Goal: Task Accomplishment & Management: Manage account settings

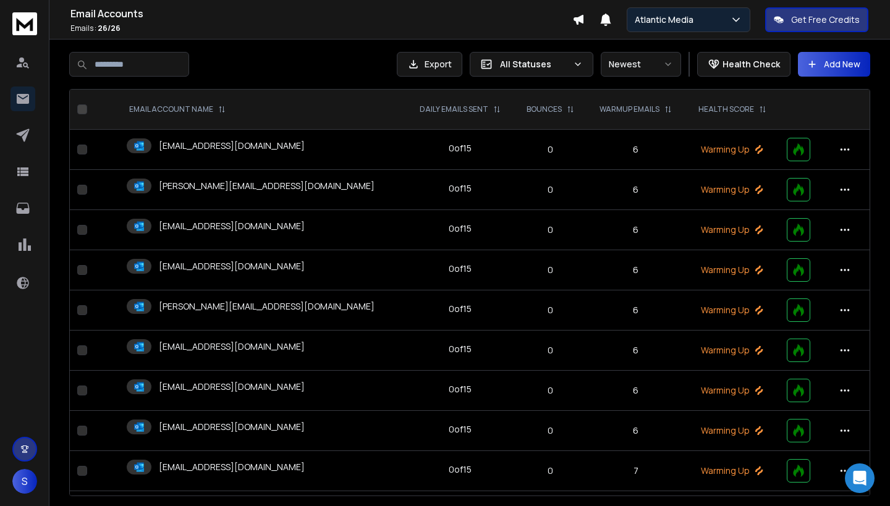
click at [719, 14] on div "Atlantic Media" at bounding box center [689, 20] width 108 height 12
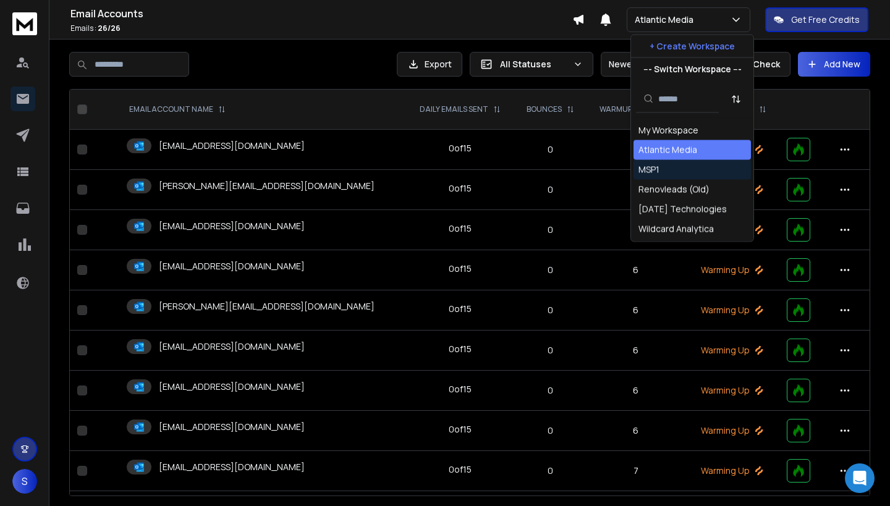
click at [690, 171] on div "MSP1" at bounding box center [691, 170] width 117 height 20
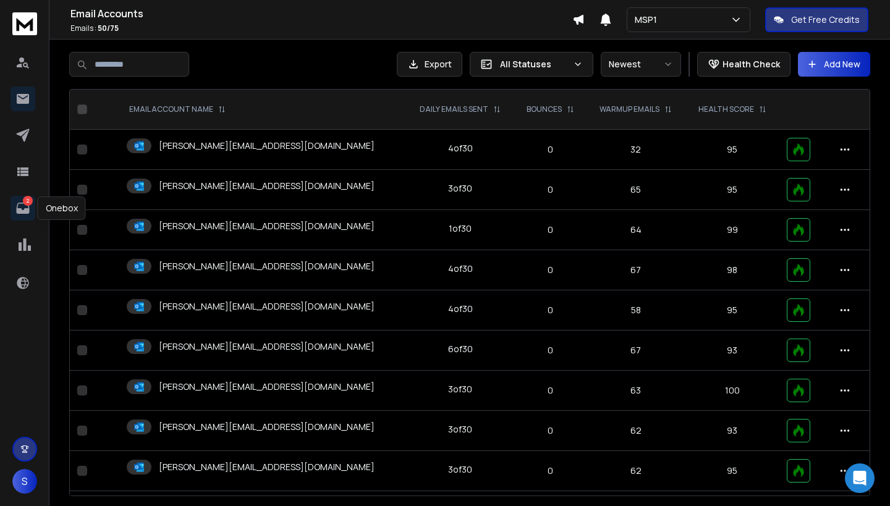
click at [23, 211] on icon at bounding box center [22, 208] width 13 height 11
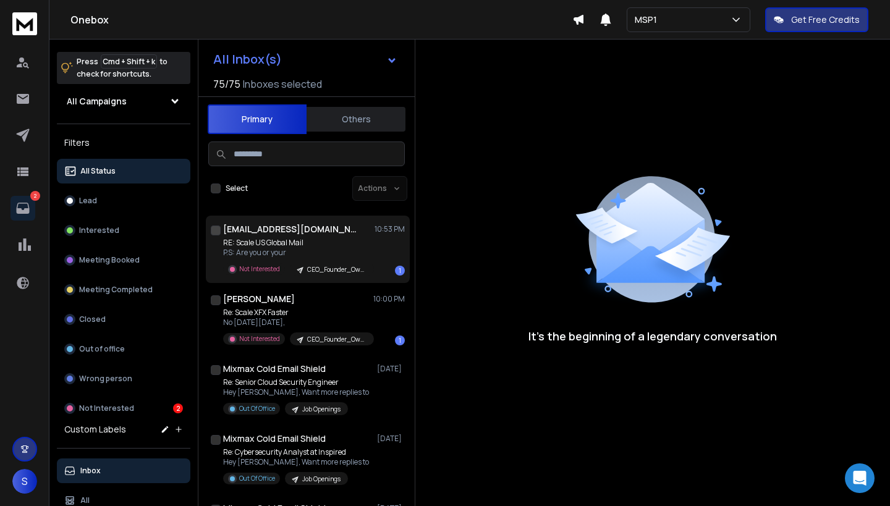
click at [277, 237] on div "tnibber@usglobalmail.com 10:53 PM RE: Scale US Global Mail P.S: Are you or your…" at bounding box center [314, 249] width 182 height 53
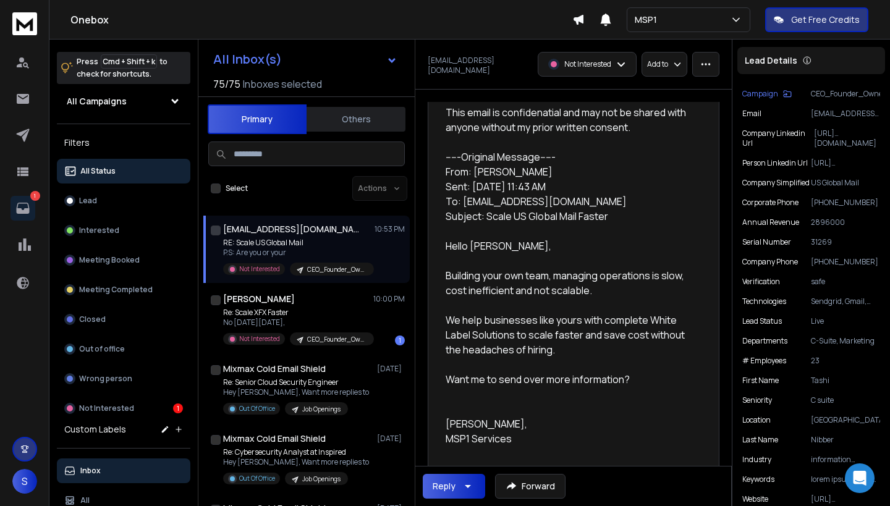
scroll to position [840, 0]
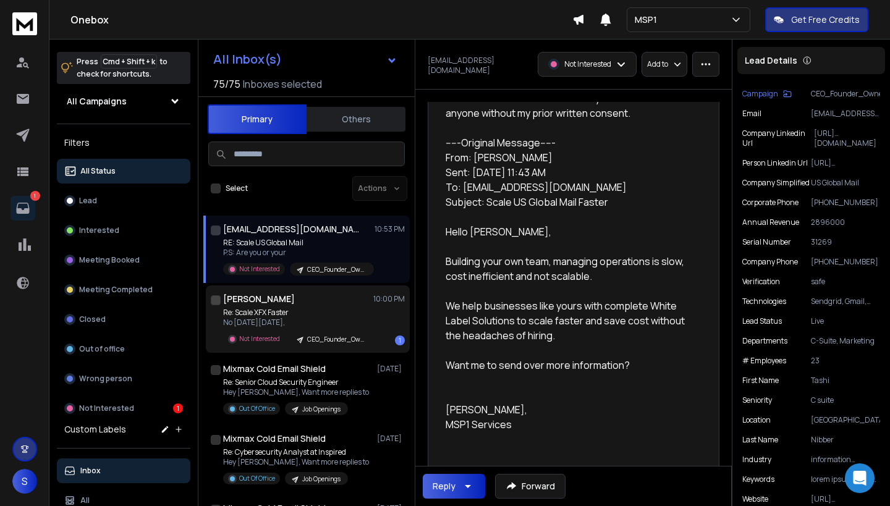
click at [314, 313] on p "Re: Scale XFX Faster" at bounding box center [297, 313] width 148 height 10
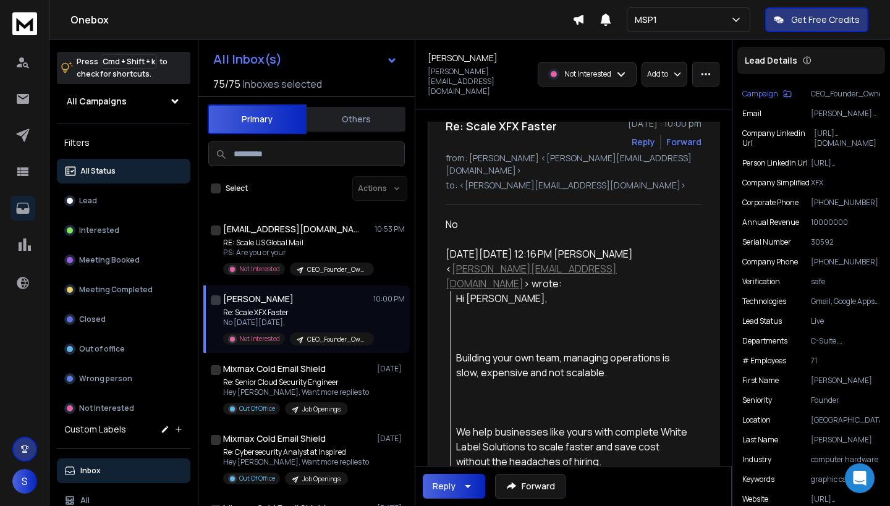
scroll to position [0, 0]
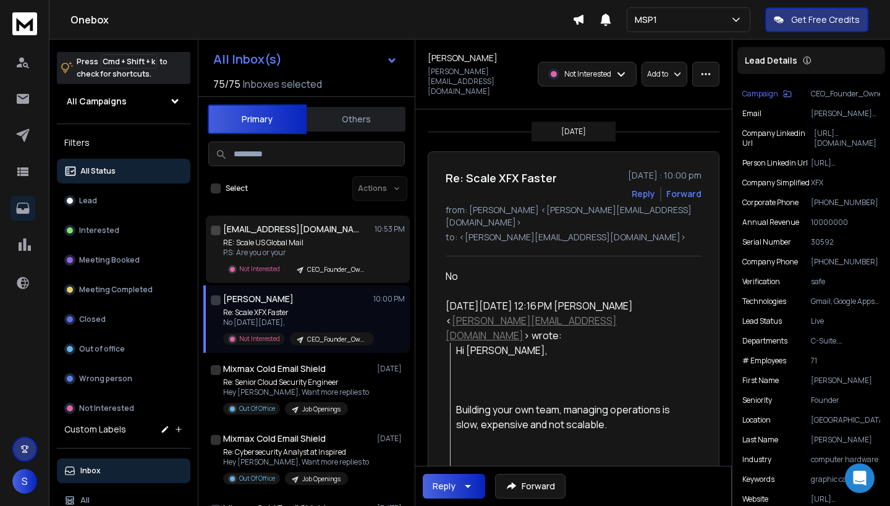
click at [304, 220] on div "tnibber@usglobalmail.com 10:53 PM RE: Scale US Global Mail P.S: Are you or your…" at bounding box center [308, 249] width 204 height 67
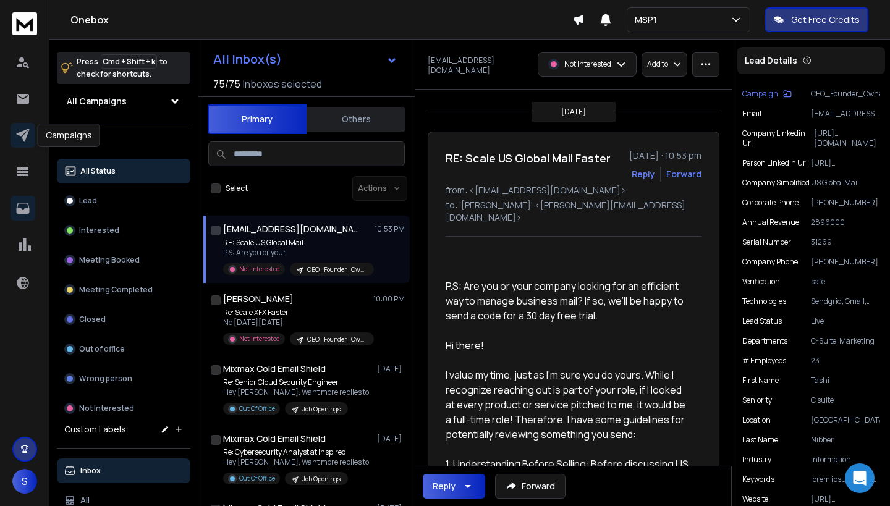
click at [26, 136] on icon at bounding box center [22, 135] width 13 height 13
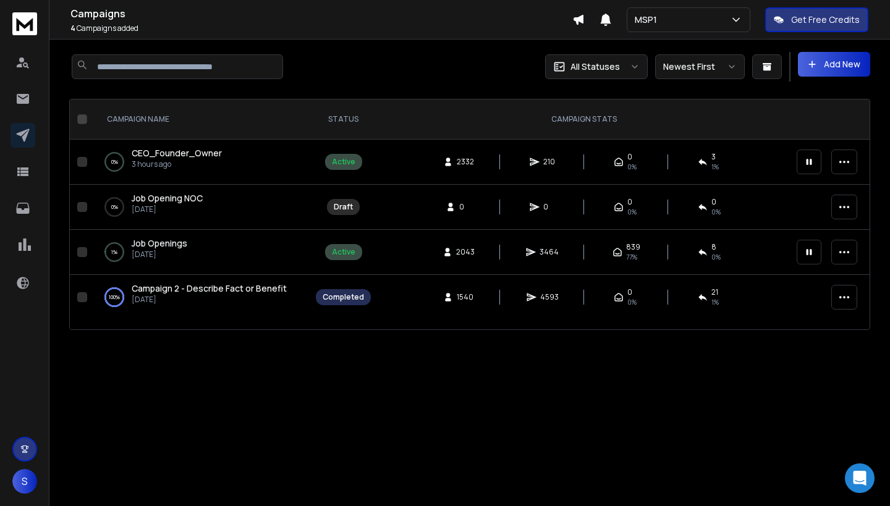
click at [19, 17] on img at bounding box center [24, 23] width 25 height 23
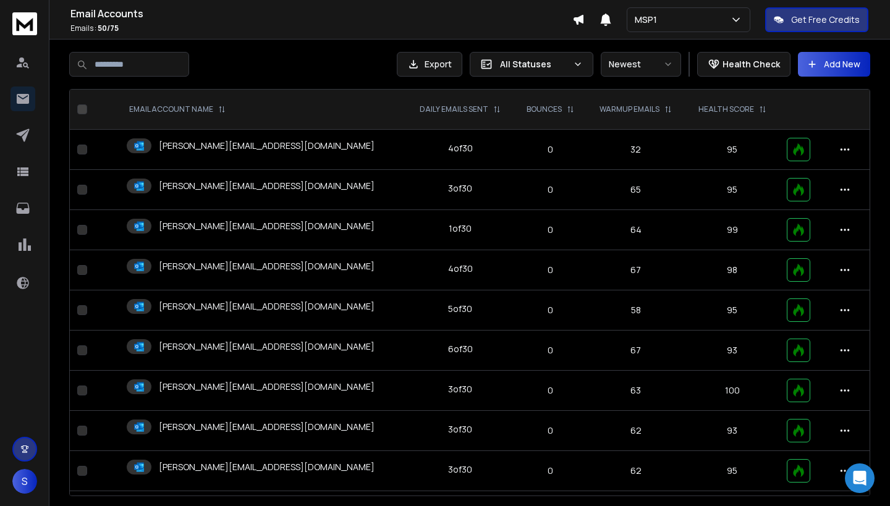
click at [28, 23] on img at bounding box center [24, 23] width 25 height 23
click at [21, 249] on icon at bounding box center [25, 244] width 12 height 12
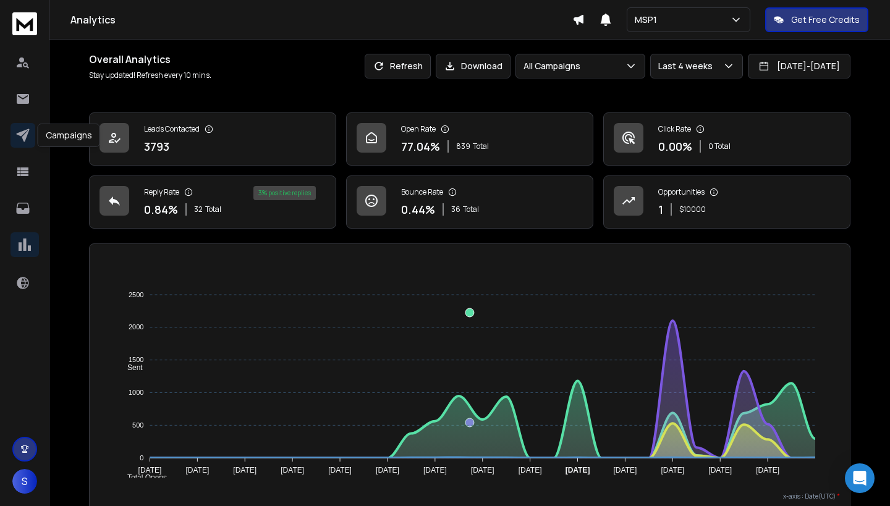
click at [25, 129] on icon at bounding box center [22, 135] width 15 height 15
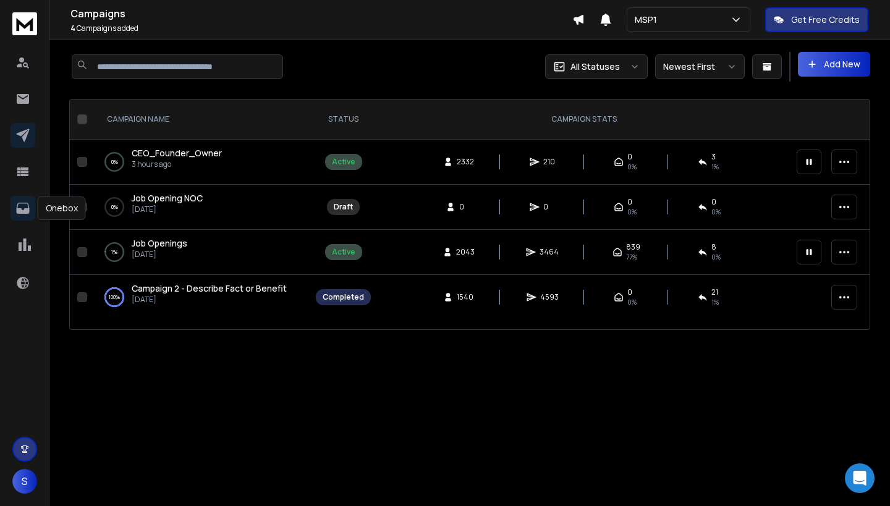
click at [30, 197] on link at bounding box center [23, 208] width 25 height 25
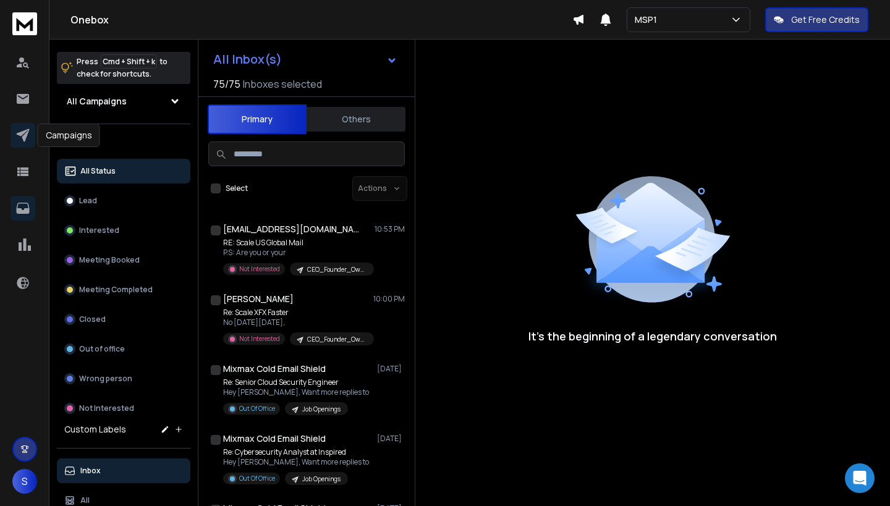
click at [12, 132] on link at bounding box center [23, 135] width 25 height 25
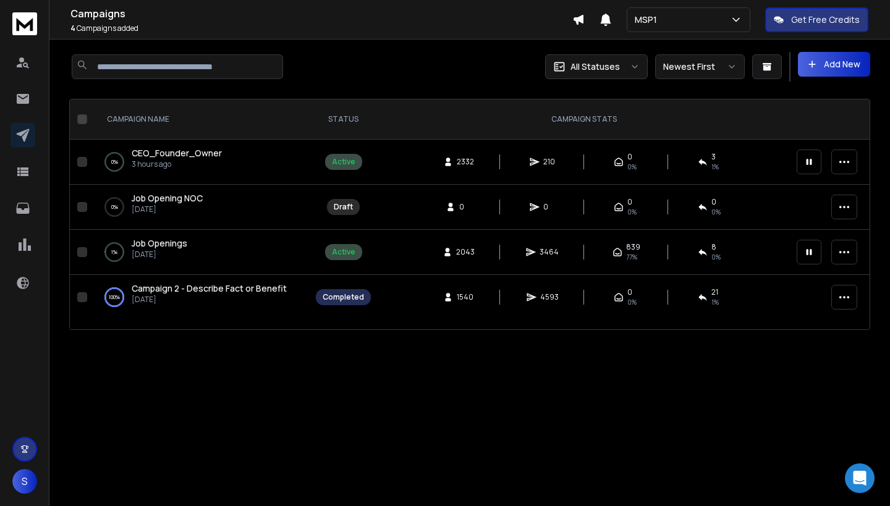
click at [170, 163] on p "3 hours ago" at bounding box center [177, 164] width 90 height 10
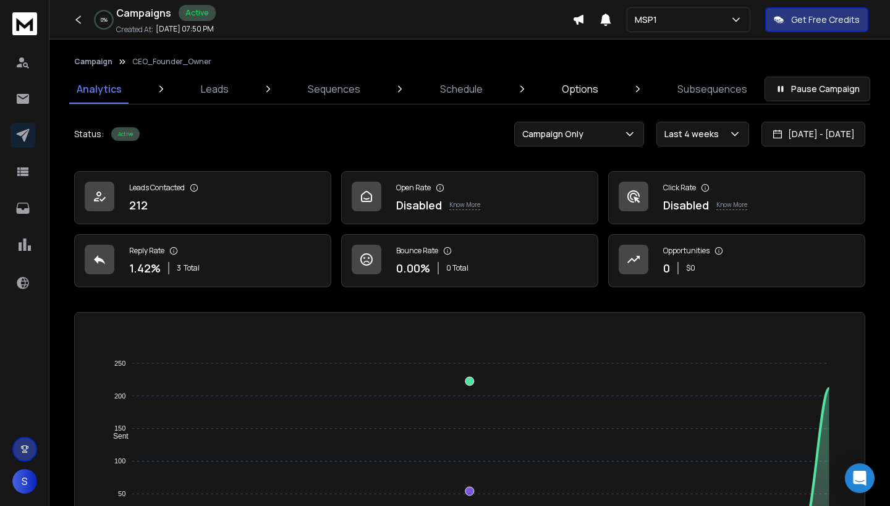
click at [589, 85] on p "Options" at bounding box center [580, 89] width 36 height 15
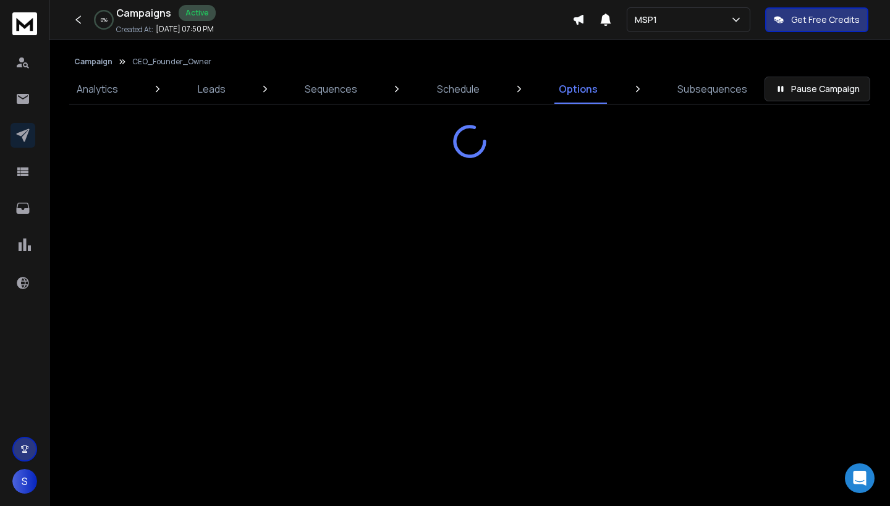
select select "*"
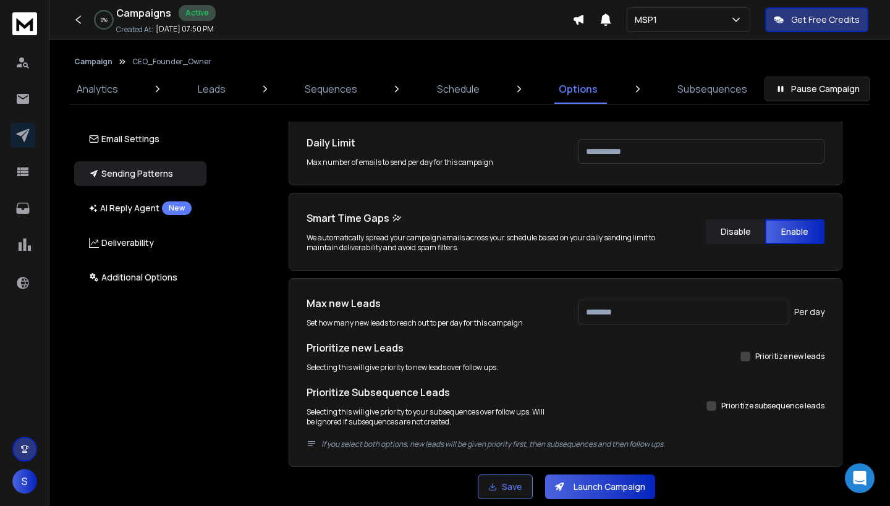
scroll to position [652, 0]
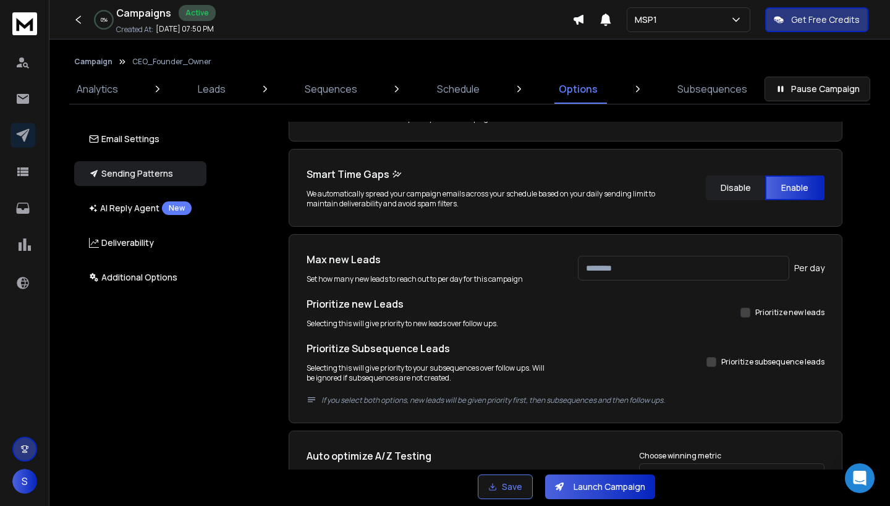
click at [596, 263] on input "***" at bounding box center [683, 268] width 211 height 25
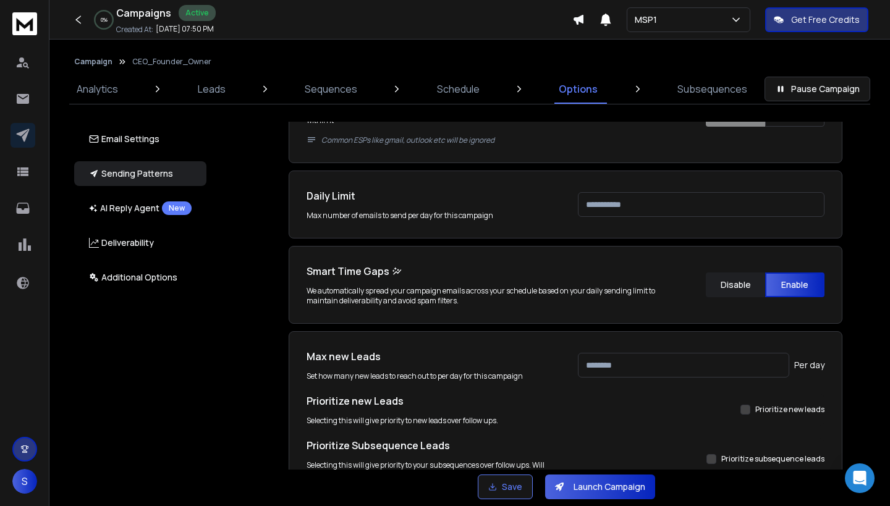
scroll to position [551, 0]
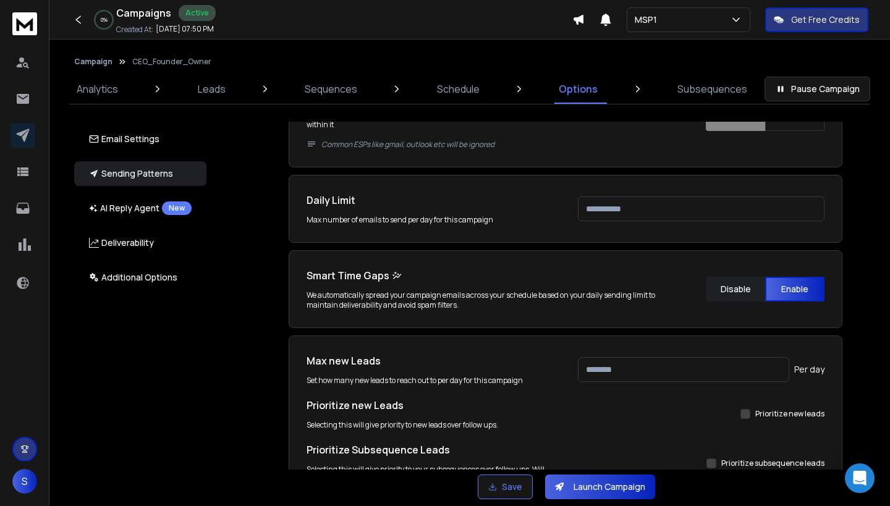
type input "***"
click at [590, 206] on input "****" at bounding box center [701, 208] width 247 height 25
type input "****"
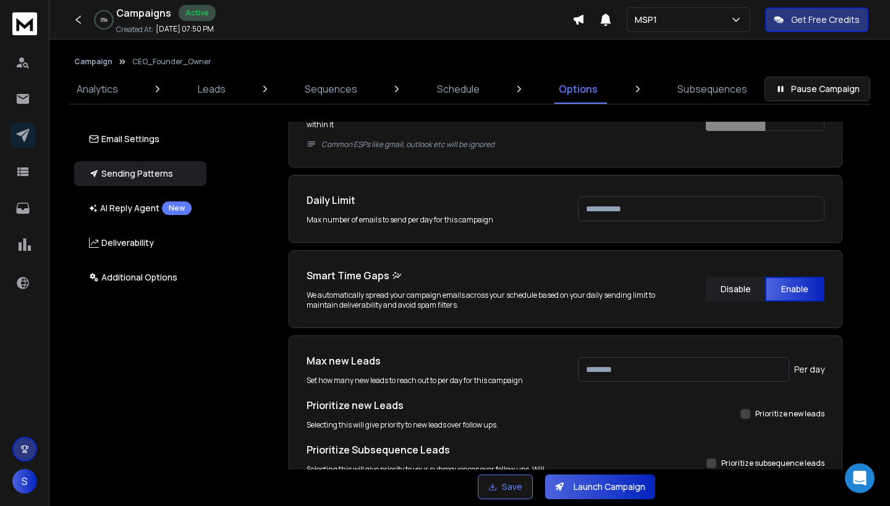
click at [560, 137] on div "Stop Emailing on Domain Reply Stop sending emails to a domain after receiving a…" at bounding box center [565, 119] width 518 height 62
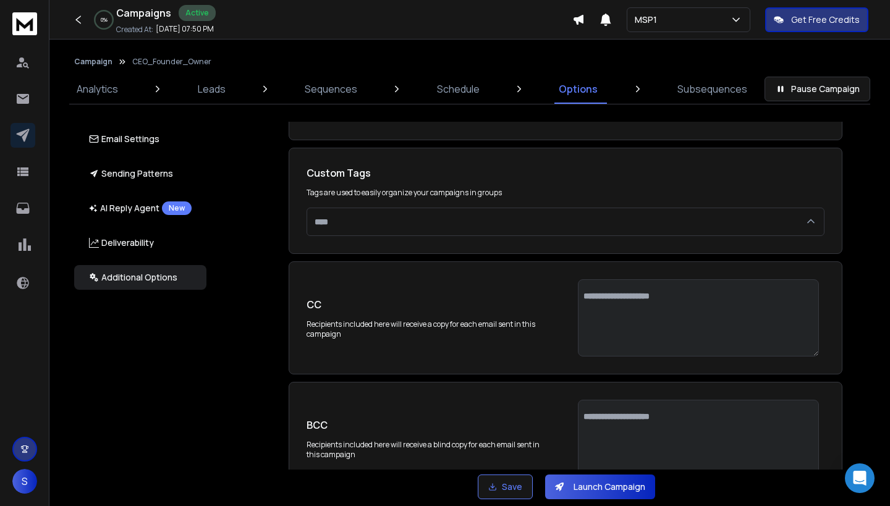
scroll to position [2538, 0]
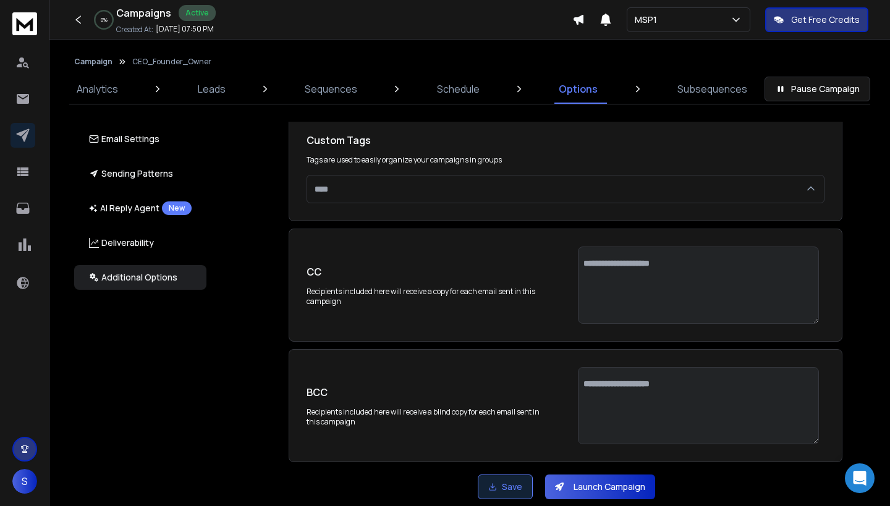
click at [505, 491] on button "Save" at bounding box center [505, 487] width 55 height 25
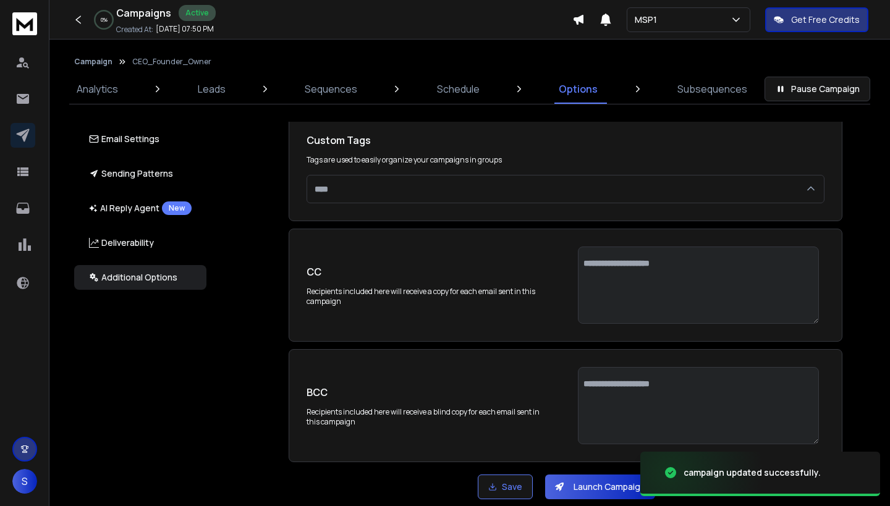
click at [572, 487] on button "Launch Campaign" at bounding box center [600, 487] width 110 height 25
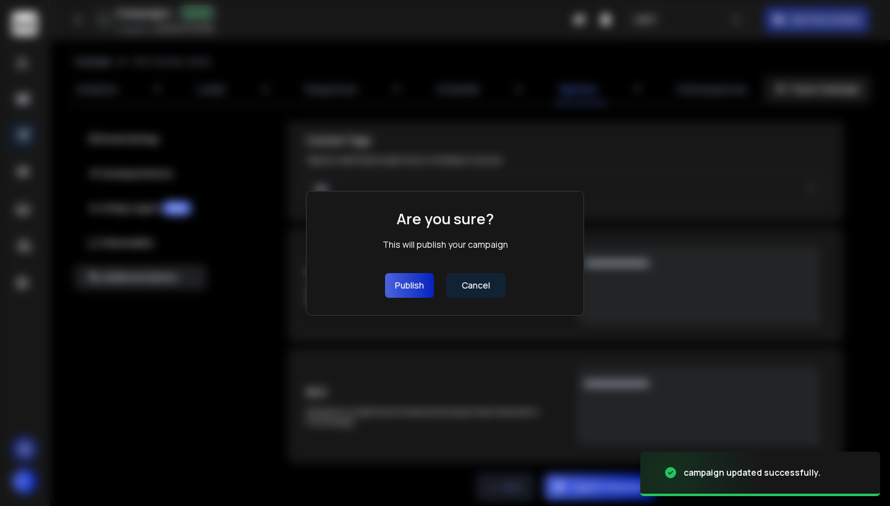
click at [413, 285] on button "Publish" at bounding box center [409, 285] width 49 height 25
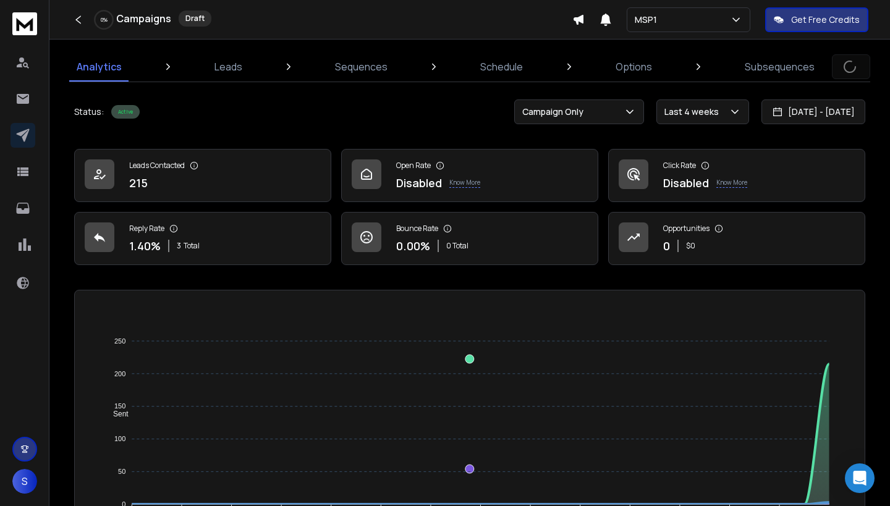
click at [16, 25] on img at bounding box center [24, 23] width 25 height 23
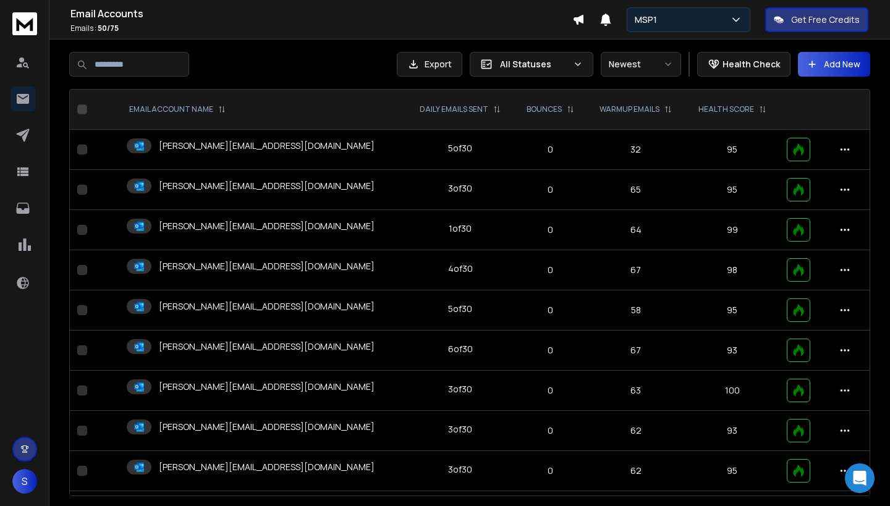
click at [649, 28] on button "MSP1" at bounding box center [689, 19] width 124 height 25
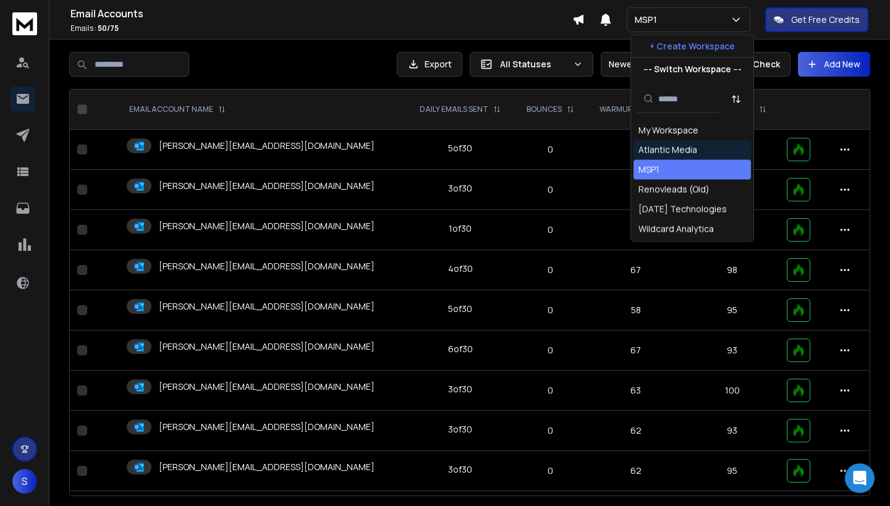
click at [670, 153] on div "Atlantic Media" at bounding box center [667, 150] width 59 height 12
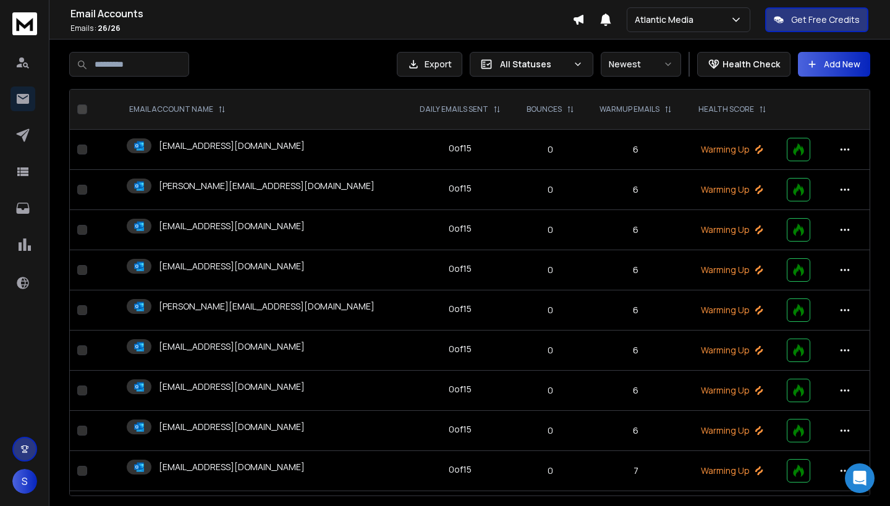
click at [270, 87] on div "Export All Statuses Newest Health Check Add New EMAIL ACCOUNT NAME DAILY EMAILS…" at bounding box center [469, 274] width 801 height 444
click at [293, 51] on div "Export All Statuses Newest Health Check Add New EMAIL ACCOUNT NAME DAILY EMAILS…" at bounding box center [469, 274] width 840 height 469
click at [612, 148] on td "6" at bounding box center [635, 150] width 99 height 40
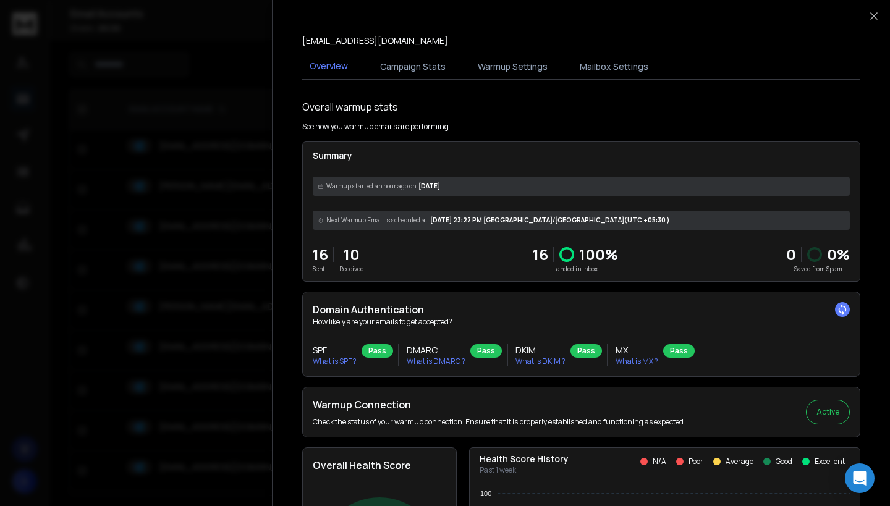
scroll to position [2, 0]
click at [539, 59] on button "Warmup Settings" at bounding box center [512, 64] width 85 height 27
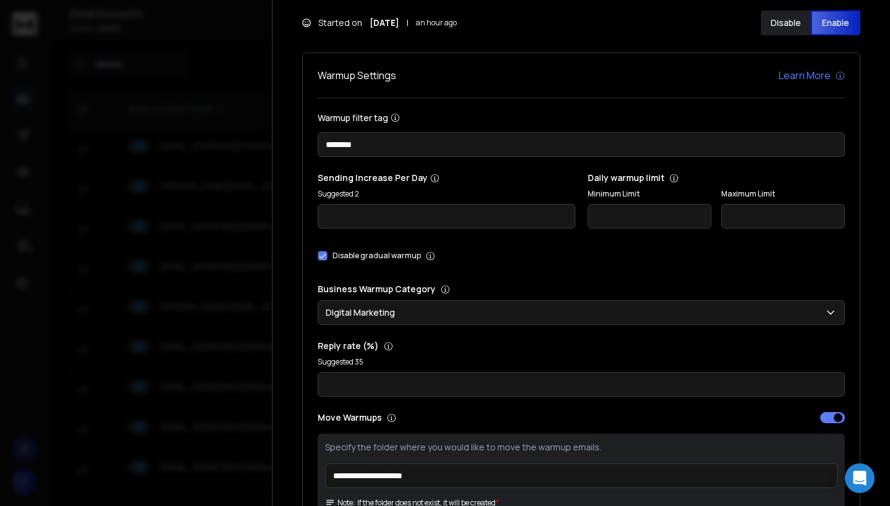
scroll to position [83, 0]
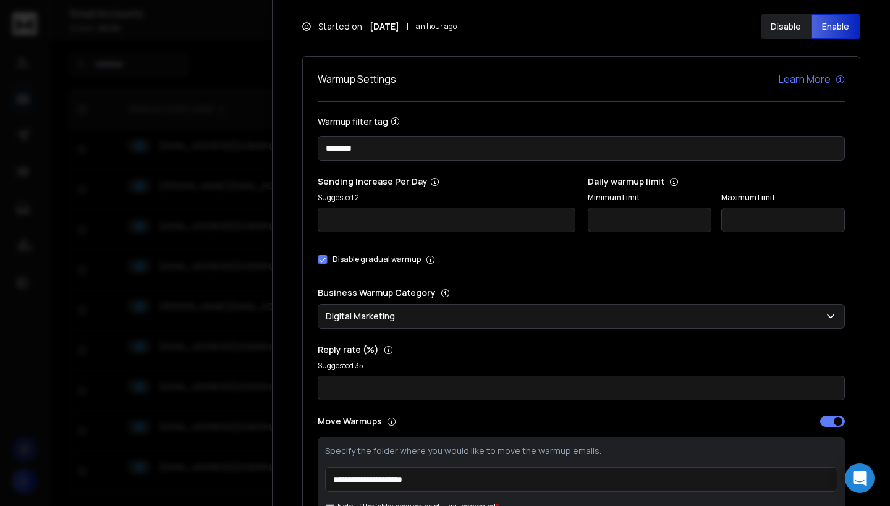
click at [631, 216] on input "*" at bounding box center [650, 220] width 124 height 25
type input "**"
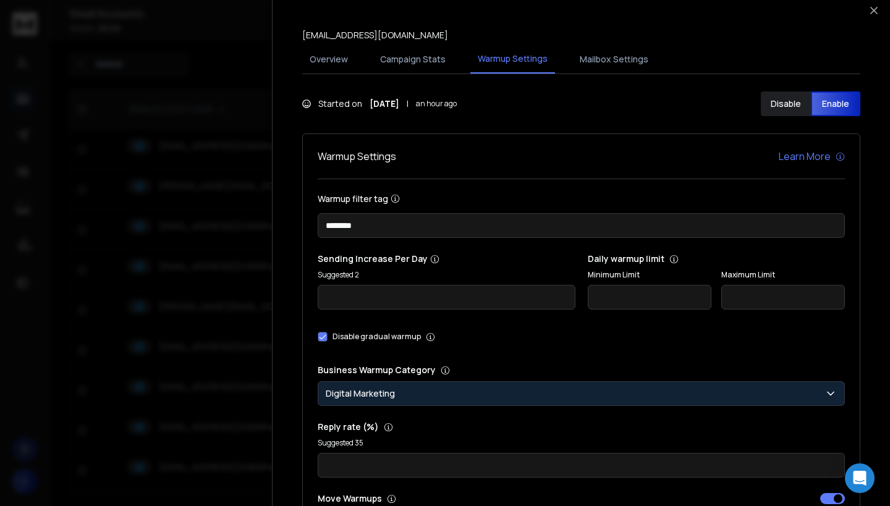
scroll to position [0, 0]
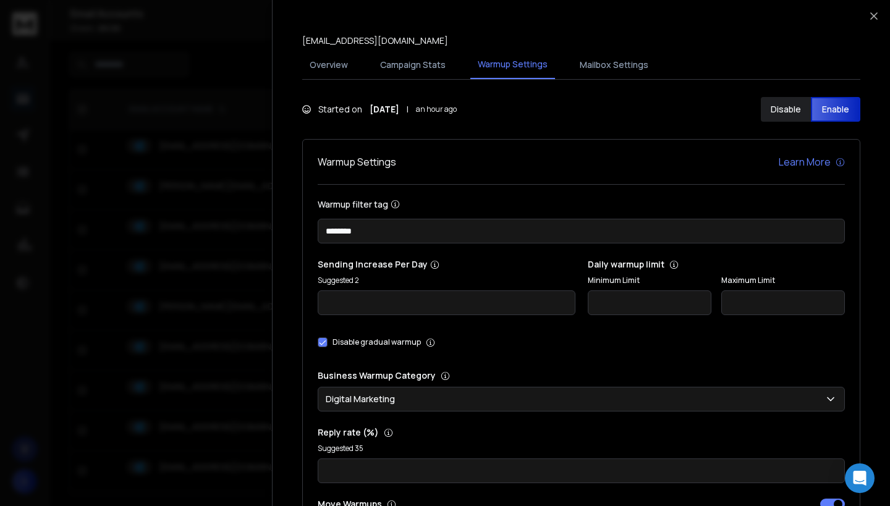
click at [181, 98] on div at bounding box center [445, 253] width 890 height 506
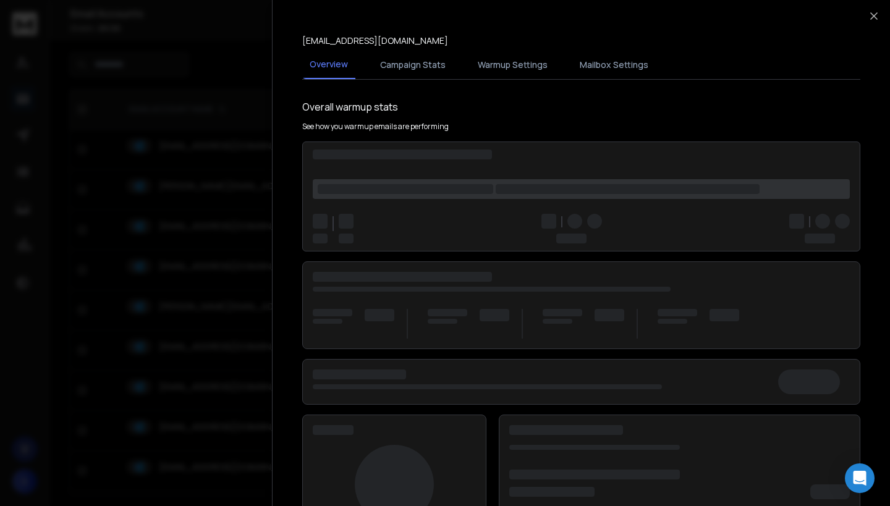
scroll to position [1, 0]
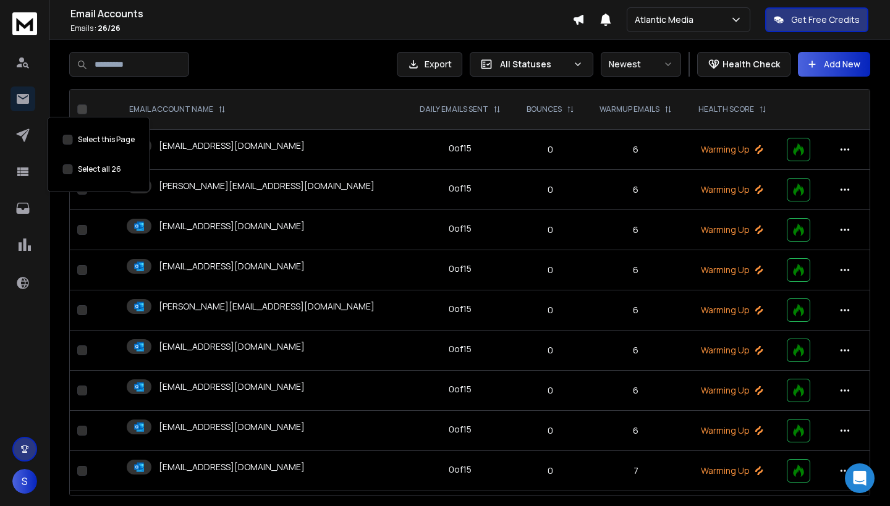
click at [65, 169] on button "Select this Page" at bounding box center [68, 169] width 10 height 10
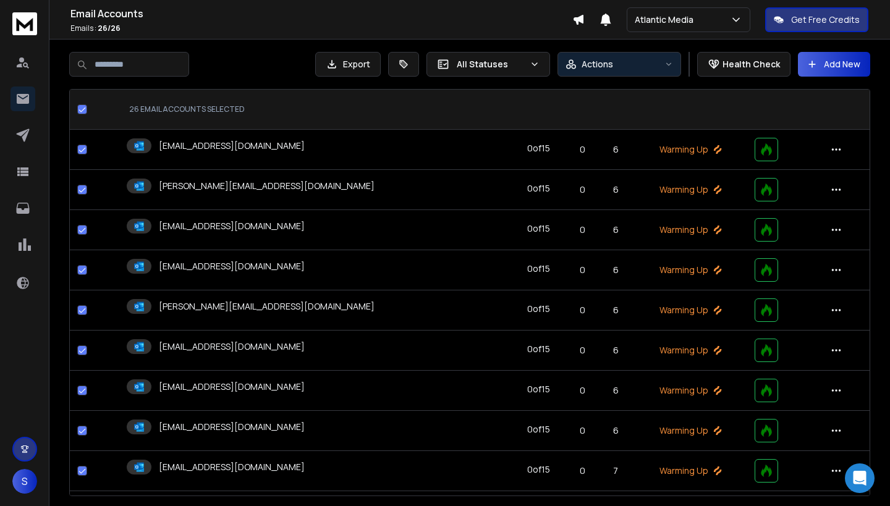
click at [651, 62] on div "Actions" at bounding box center [612, 64] width 94 height 12
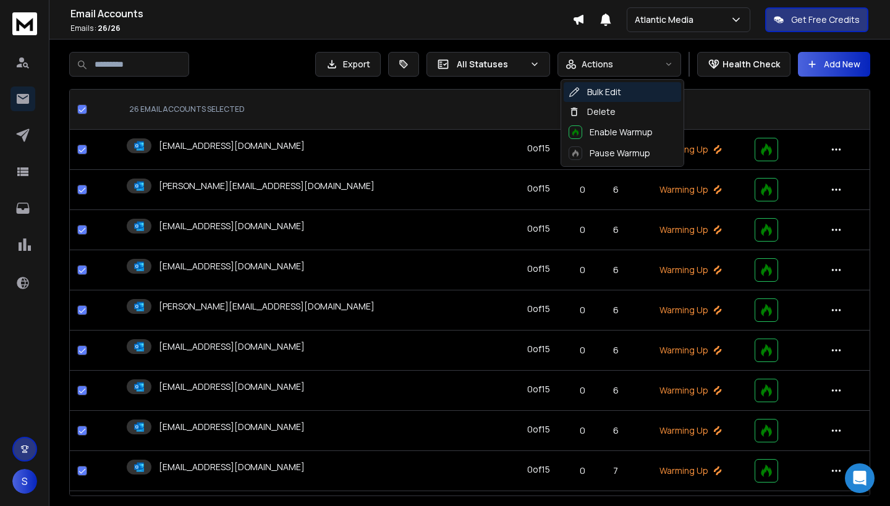
click at [618, 85] on div "Bulk Edit" at bounding box center [621, 92] width 117 height 20
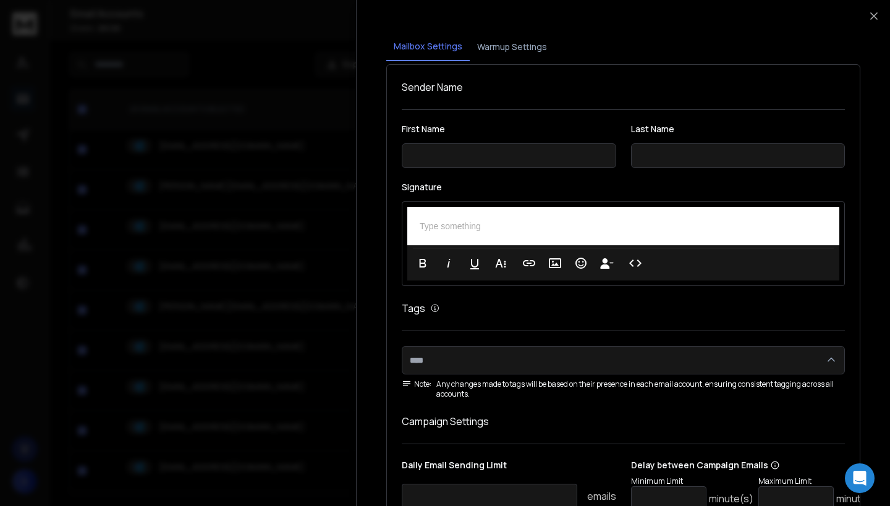
click at [493, 40] on button "Warmup Settings" at bounding box center [512, 46] width 85 height 27
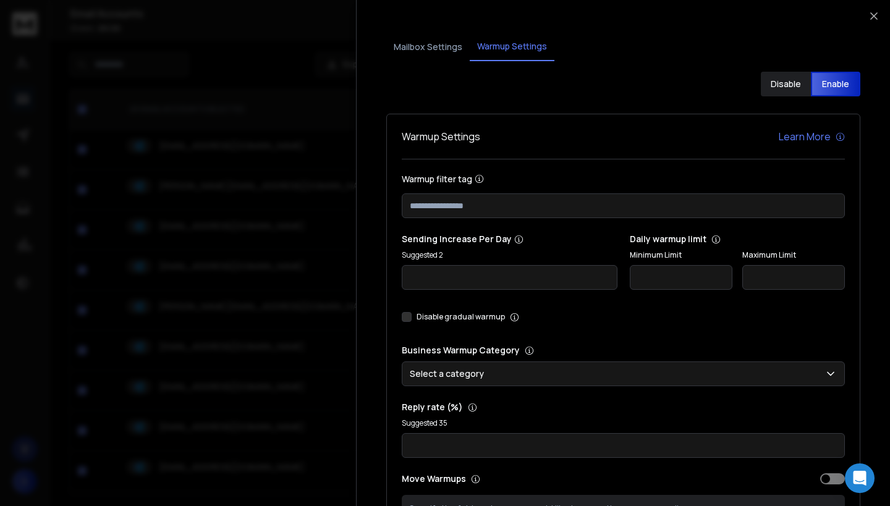
click at [673, 279] on input "number" at bounding box center [681, 277] width 103 height 25
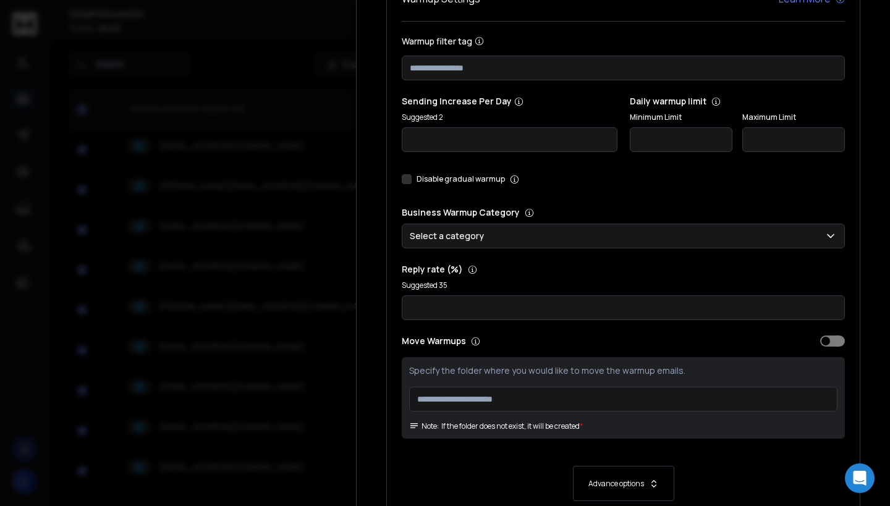
scroll to position [235, 0]
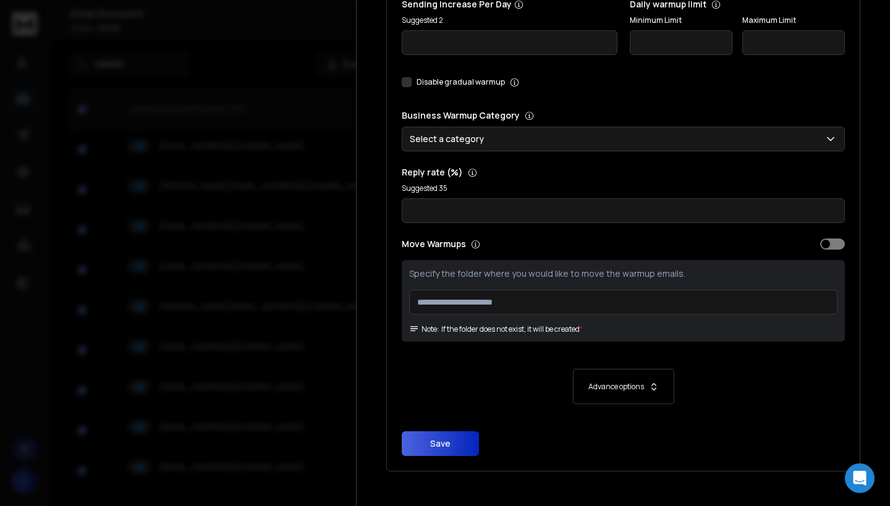
type input "**"
click at [448, 442] on button "Save" at bounding box center [440, 443] width 77 height 25
